Goal: Task Accomplishment & Management: Manage account settings

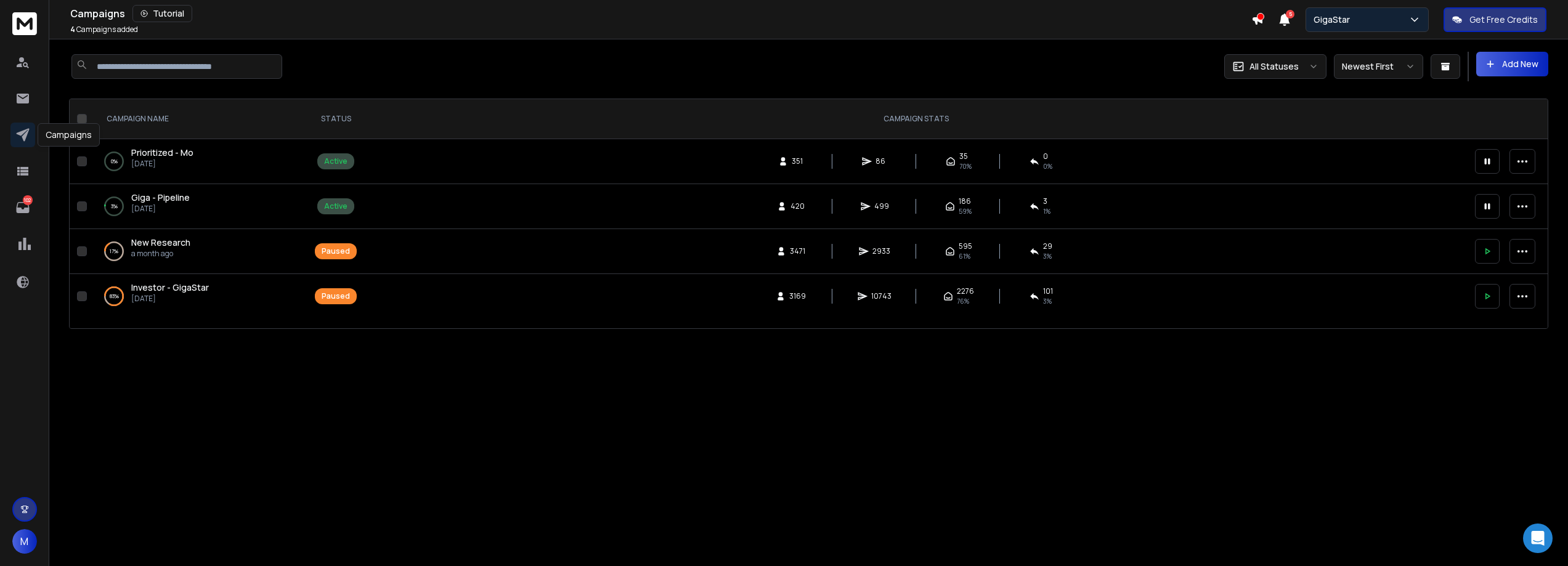
click at [1367, 24] on div "GigaStar" at bounding box center [1366, 20] width 107 height 12
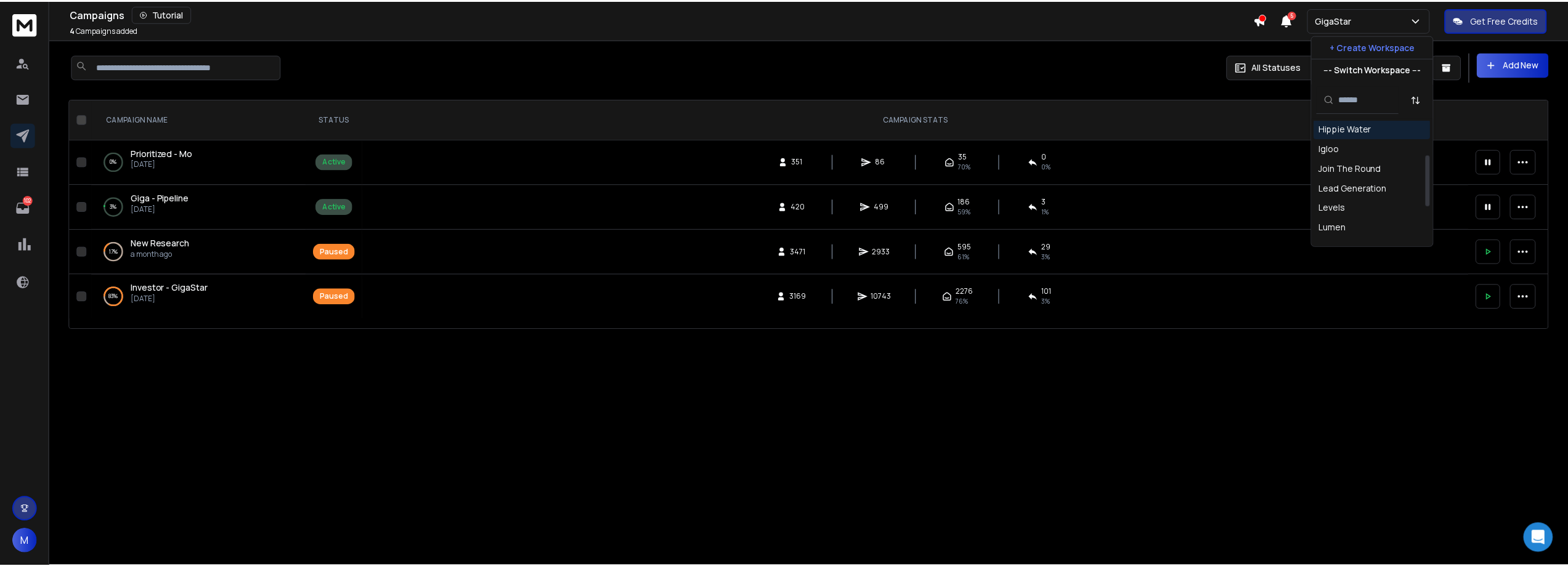
scroll to position [82, 0]
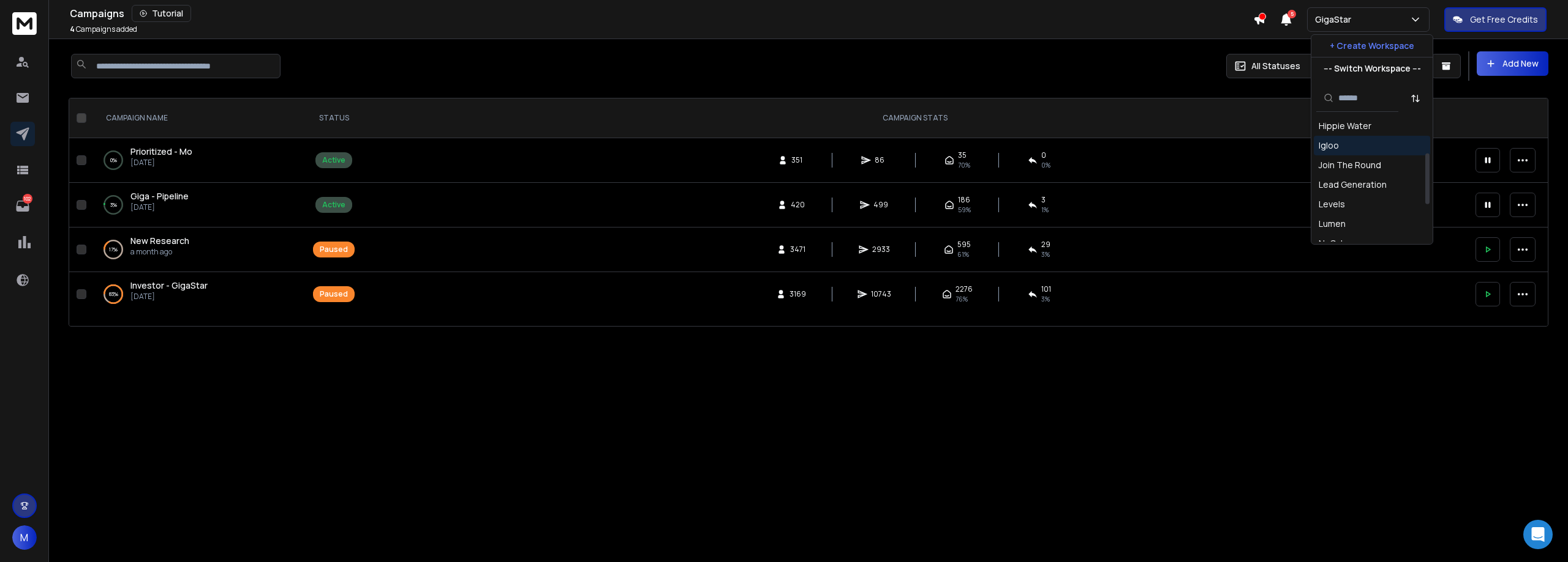
click at [1365, 144] on div "Igloo" at bounding box center [1372, 146] width 116 height 20
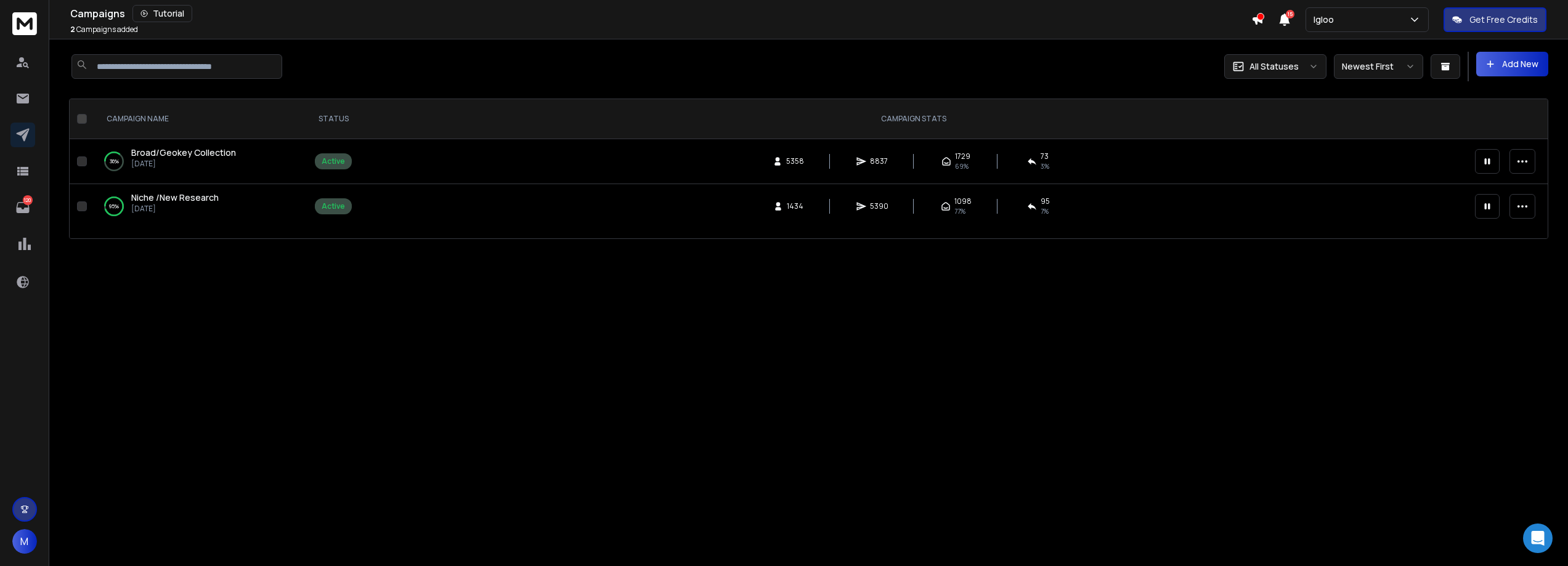
click at [200, 212] on p "3 months ago" at bounding box center [175, 208] width 87 height 10
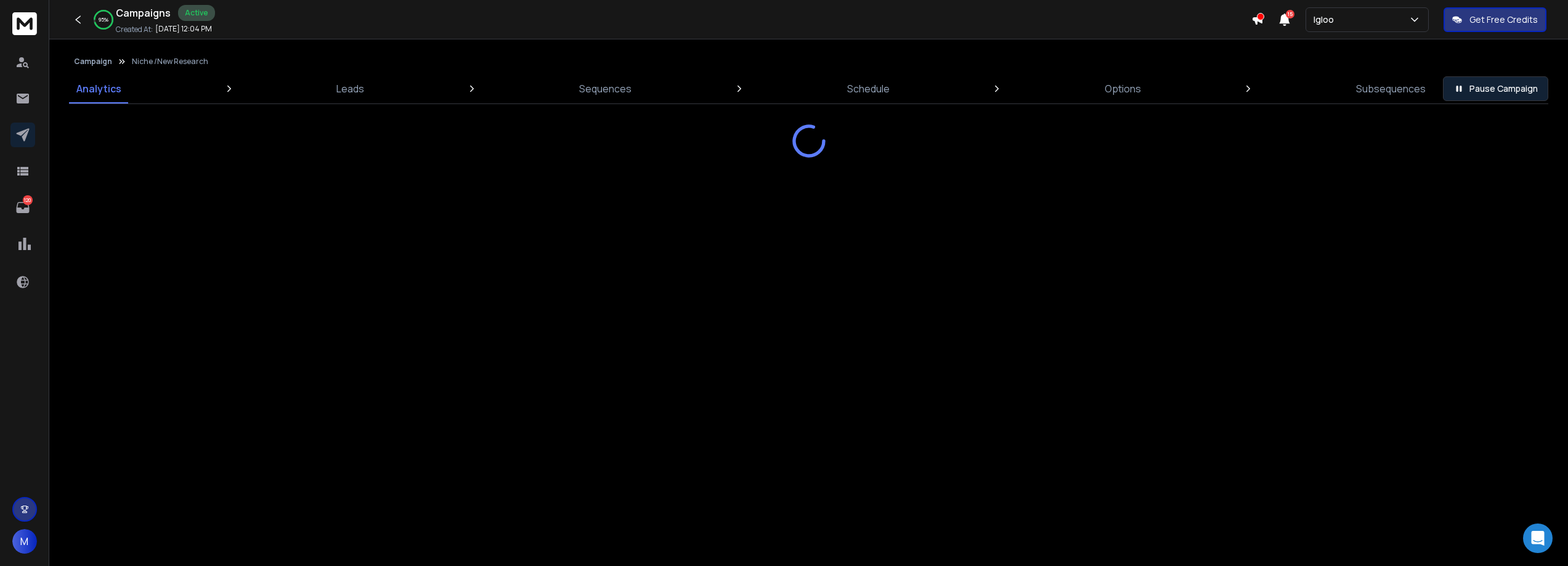
click at [1512, 89] on button "Pause Campaign" at bounding box center [1495, 88] width 106 height 24
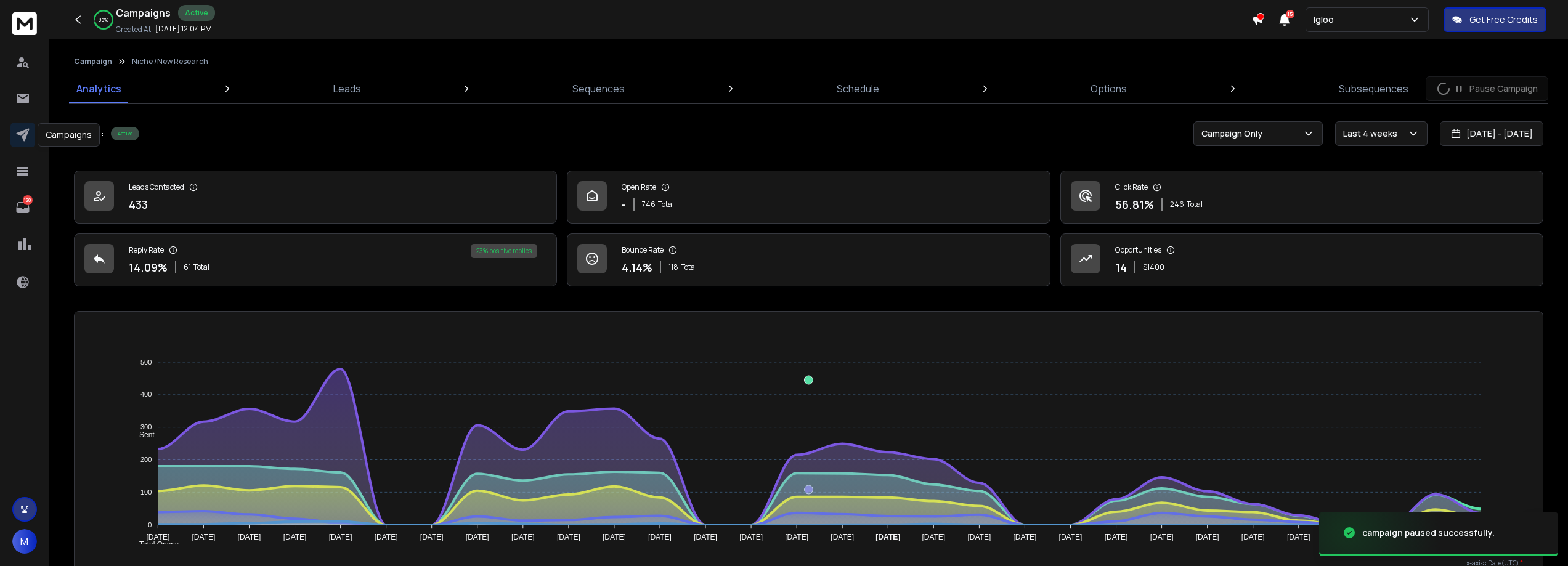
click at [27, 134] on icon at bounding box center [22, 135] width 13 height 13
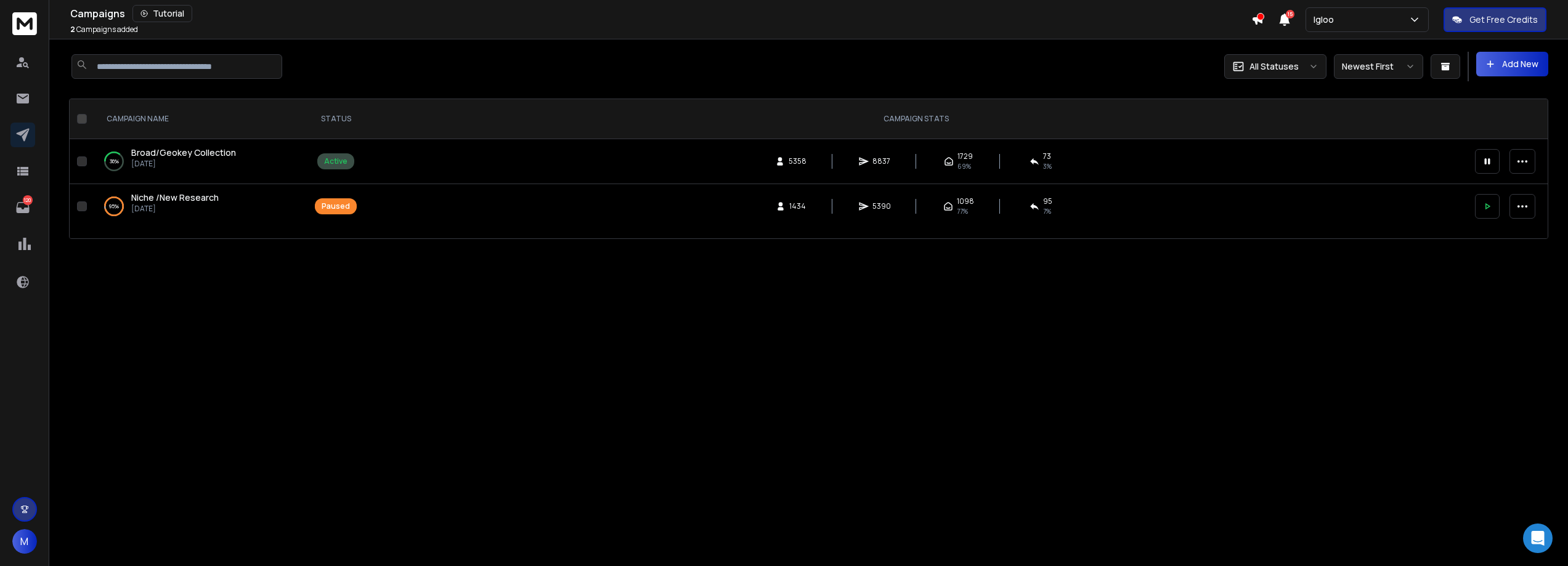
click at [195, 163] on p "3 months ago" at bounding box center [184, 164] width 105 height 10
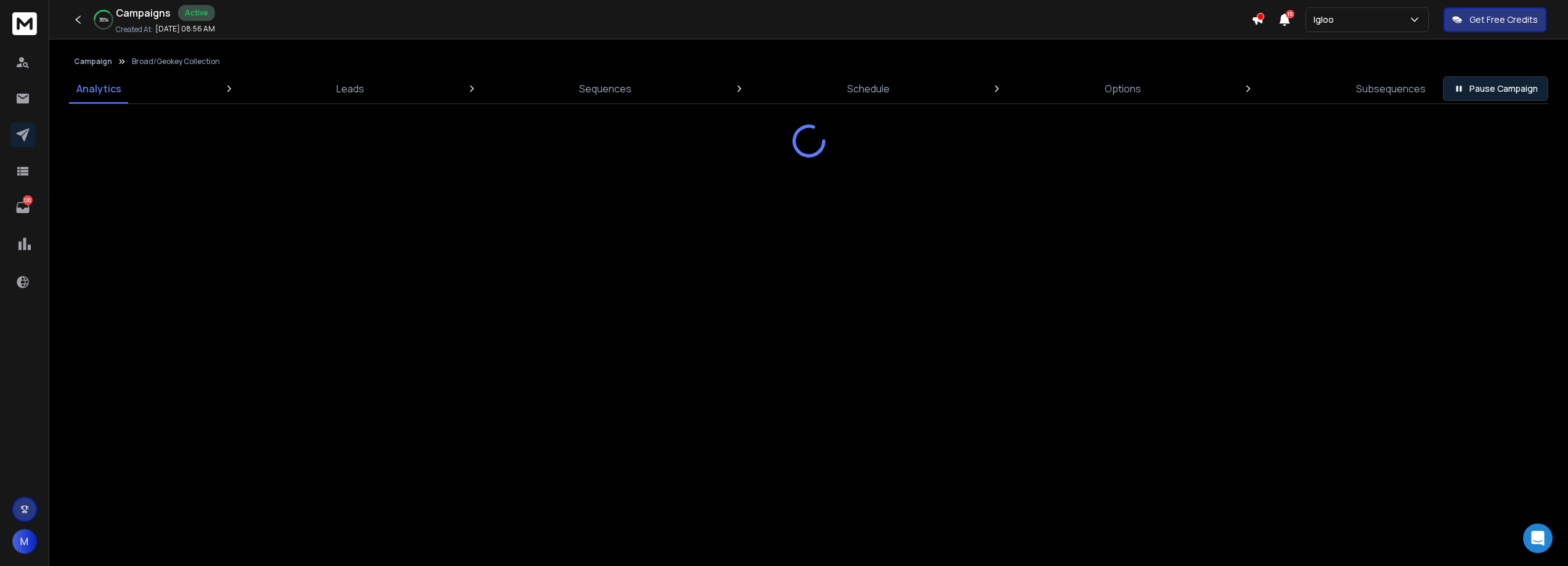
click at [1508, 99] on button "Pause Campaign" at bounding box center [1495, 88] width 106 height 24
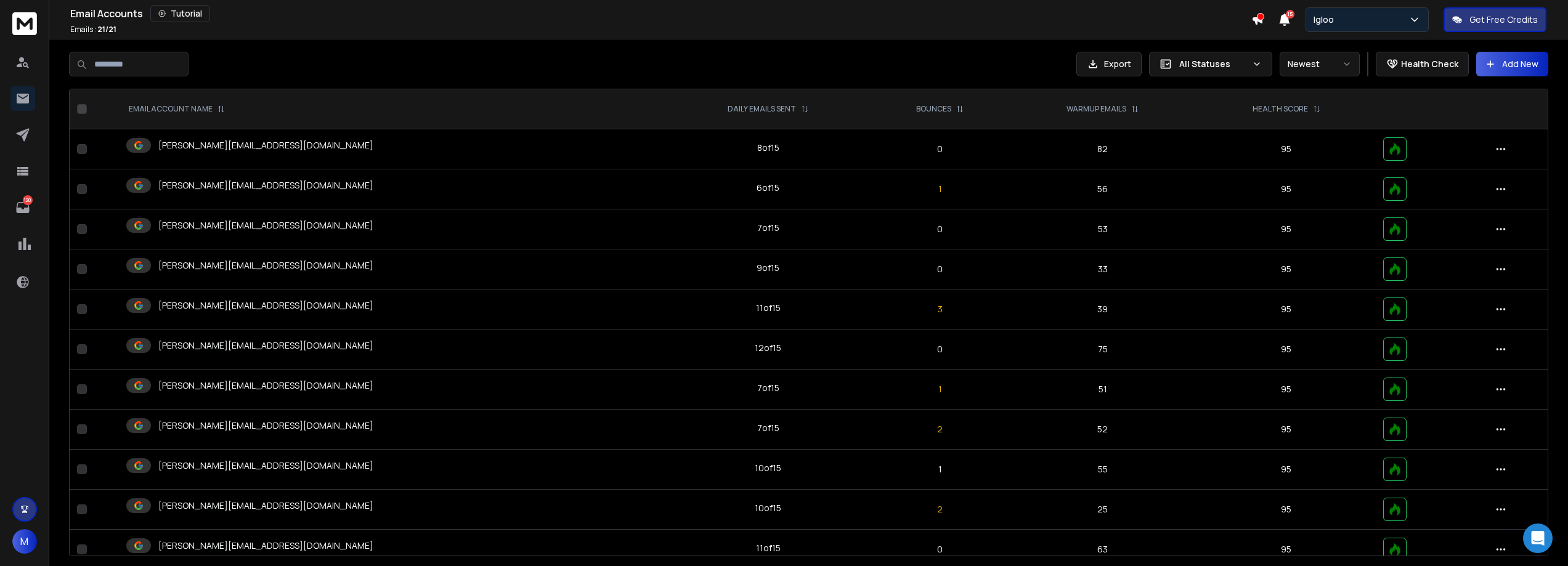
click at [1354, 17] on div "Igloo" at bounding box center [1366, 20] width 107 height 12
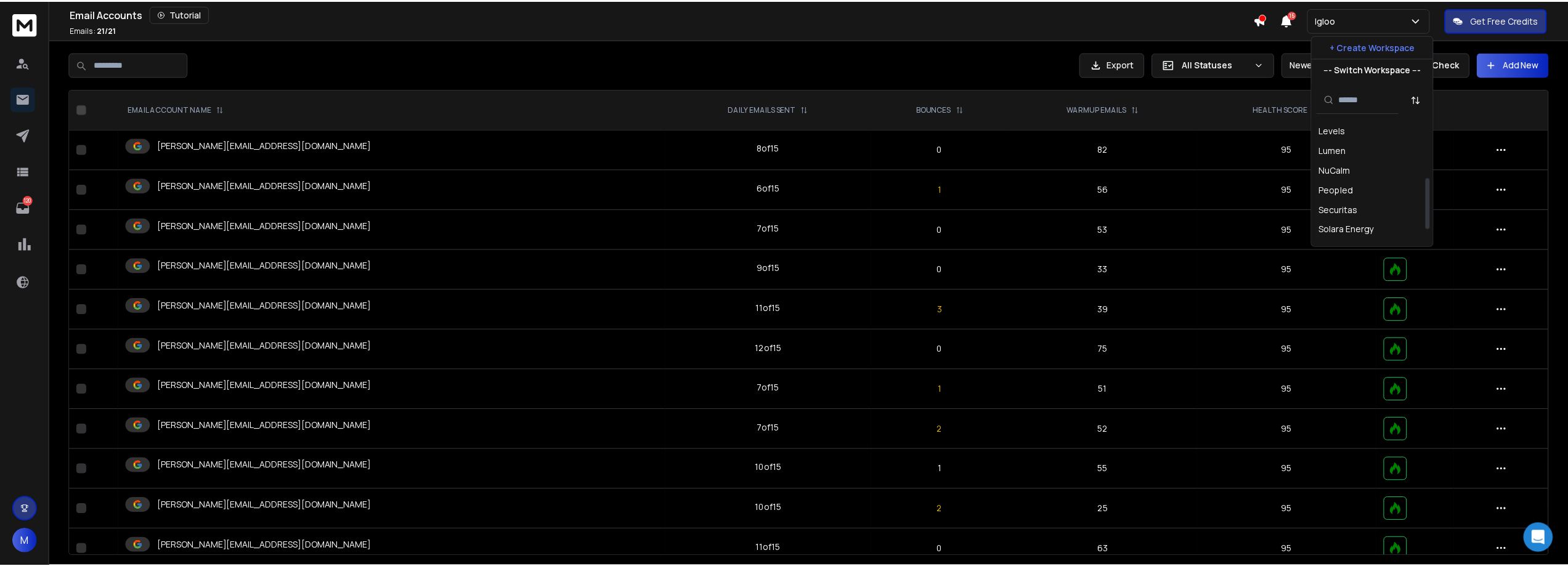
scroll to position [173, 0]
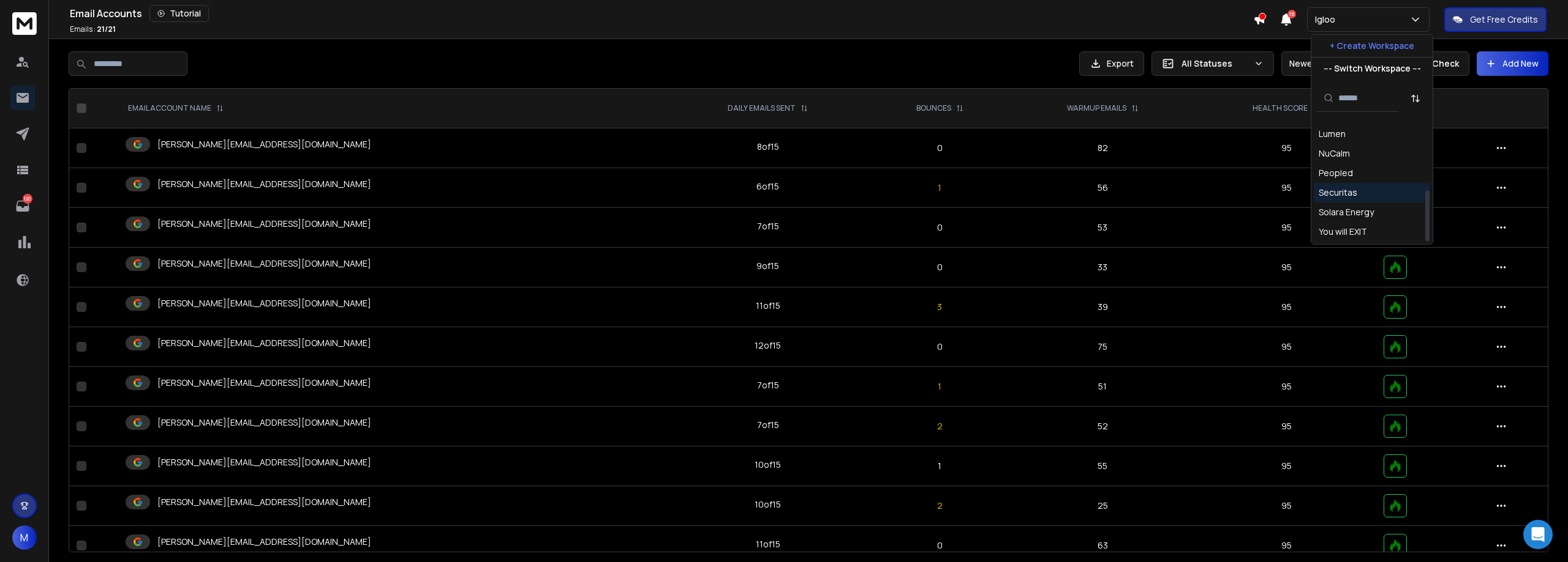
click at [1368, 189] on div "Securitas" at bounding box center [1372, 193] width 116 height 20
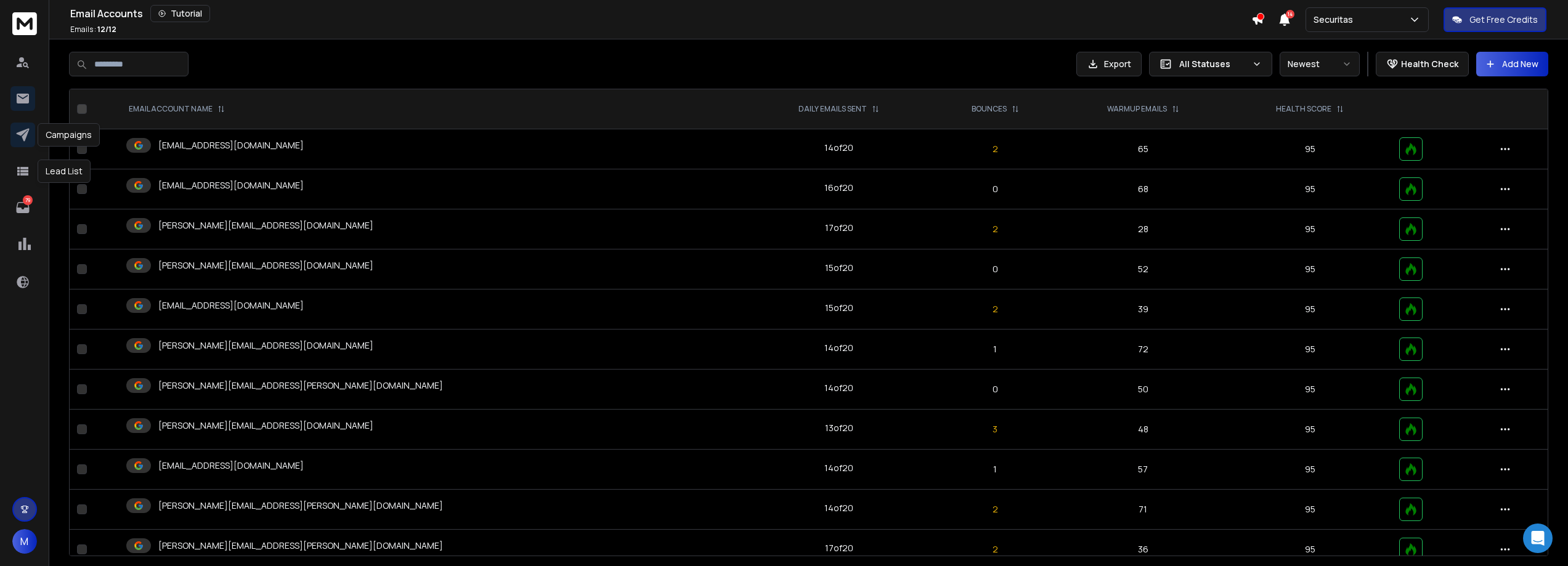
click at [32, 135] on link at bounding box center [23, 135] width 24 height 24
